Goal: Information Seeking & Learning: Find specific fact

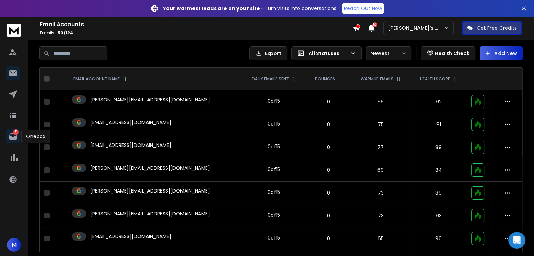
click at [12, 135] on icon at bounding box center [13, 136] width 8 height 8
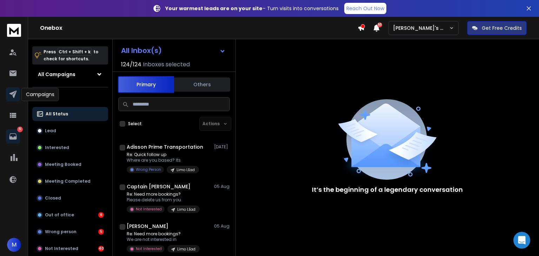
click at [14, 97] on icon at bounding box center [12, 94] width 7 height 7
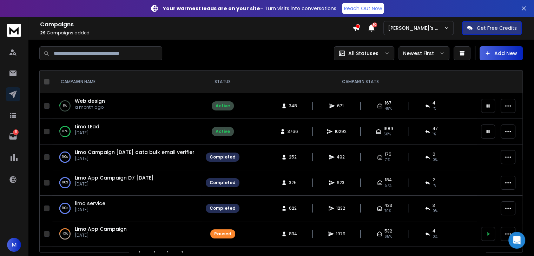
click at [121, 127] on div "83 % Limo LEad [DATE]" at bounding box center [126, 131] width 135 height 17
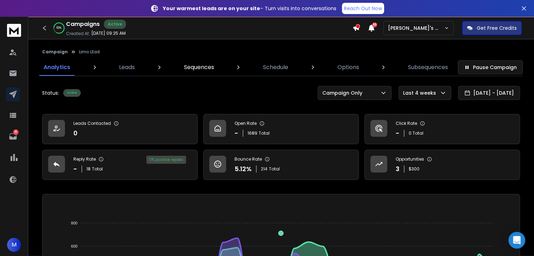
click at [189, 68] on p "Sequences" at bounding box center [199, 67] width 30 height 8
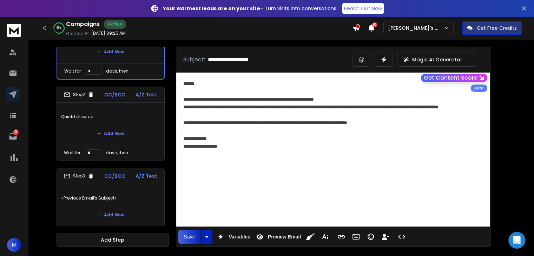
scroll to position [40, 0]
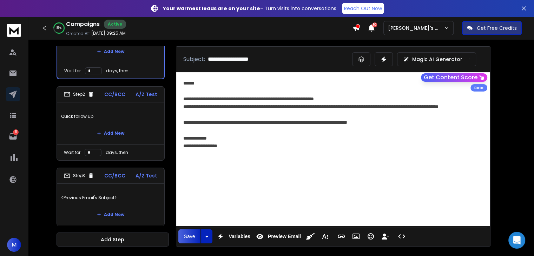
click at [126, 200] on p "<Previous Email's Subject>" at bounding box center [110, 198] width 99 height 20
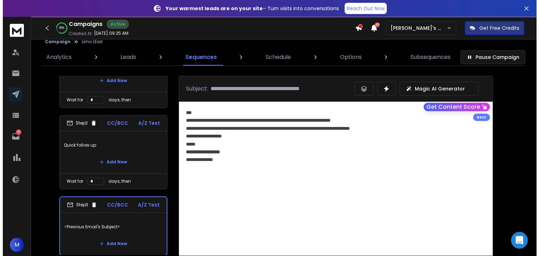
scroll to position [0, 0]
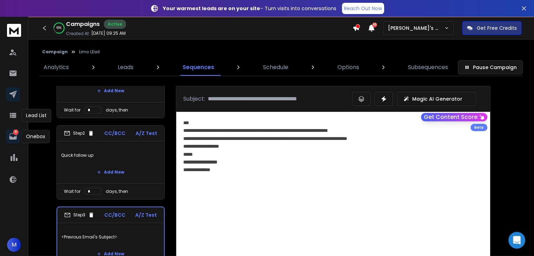
click at [15, 135] on p "51" at bounding box center [16, 132] width 6 height 6
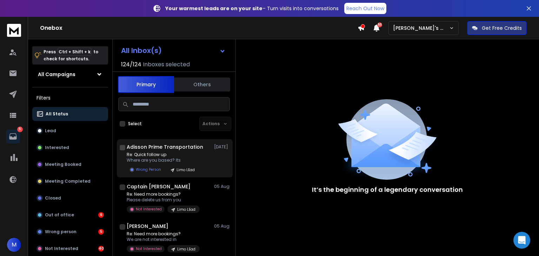
click at [173, 151] on div "Adisson Prime Transportation [DATE] Re: Quick follow up Where are you based? It…" at bounding box center [178, 159] width 103 height 30
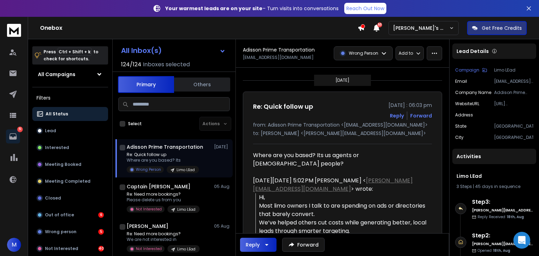
click at [340, 160] on div "Where are you based? Its us agents or [DEMOGRAPHIC_DATA] people?" at bounding box center [339, 159] width 173 height 17
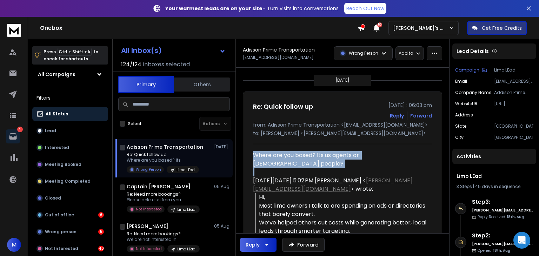
click at [340, 160] on div "Where are you based? Its us agents or [DEMOGRAPHIC_DATA] people?" at bounding box center [339, 159] width 173 height 17
copy div "Where are you based? Its us agents or [DEMOGRAPHIC_DATA] people?"
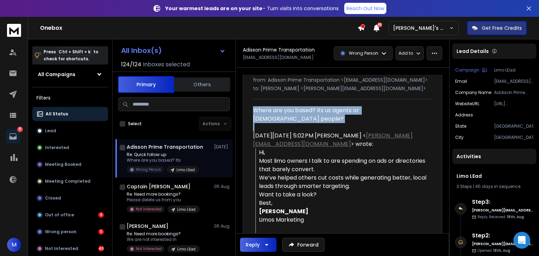
scroll to position [47, 0]
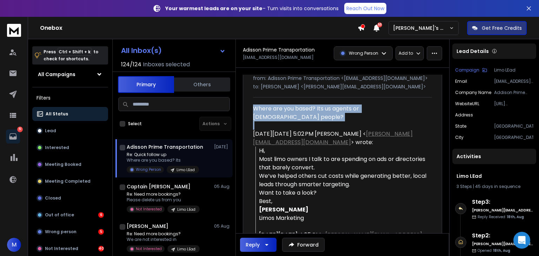
copy div "Where are you based? Its us agents or [DEMOGRAPHIC_DATA] people?"
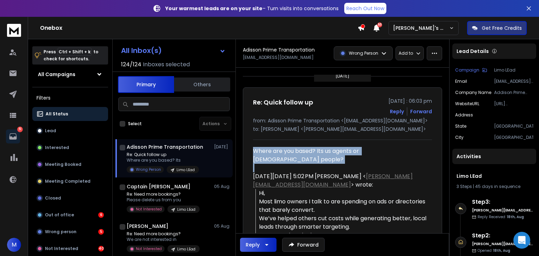
scroll to position [0, 0]
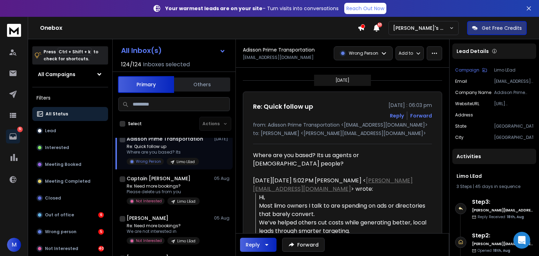
scroll to position [12, 0]
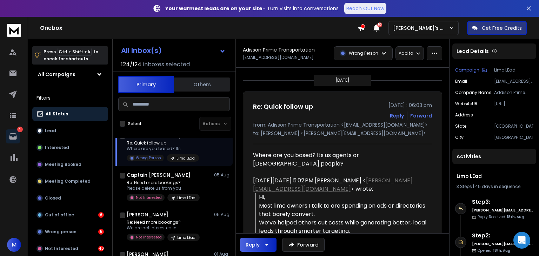
click at [355, 12] on p "Reach Out Now" at bounding box center [365, 8] width 38 height 7
